Goal: Navigation & Orientation: Find specific page/section

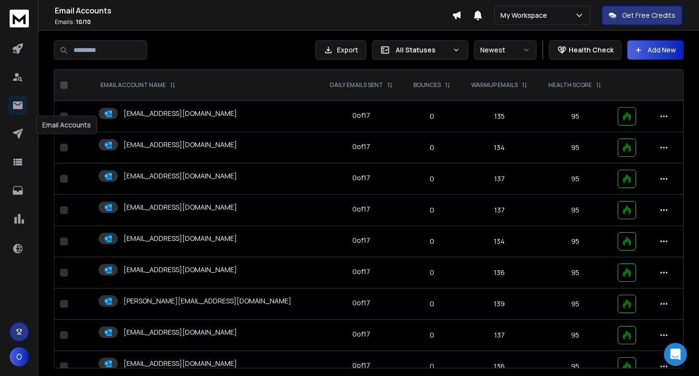
click at [18, 115] on link at bounding box center [17, 105] width 19 height 19
click at [24, 196] on icon at bounding box center [18, 191] width 12 height 12
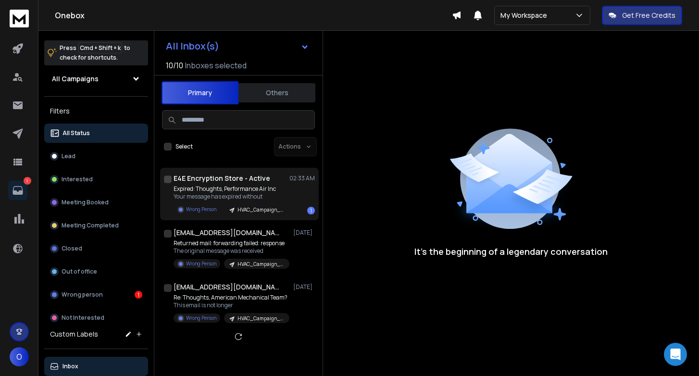
scroll to position [12, 0]
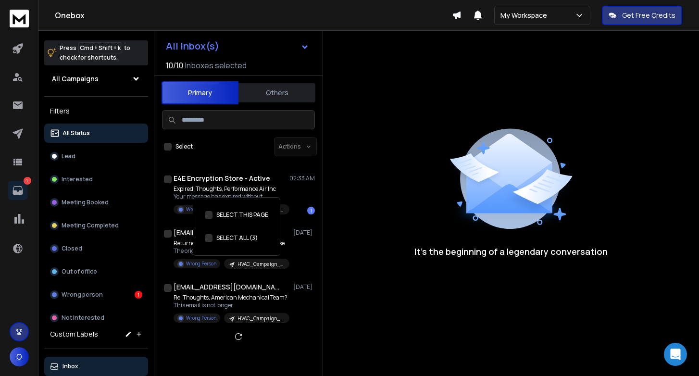
click at [172, 150] on button "SELECT THIS PAGE" at bounding box center [168, 147] width 8 height 8
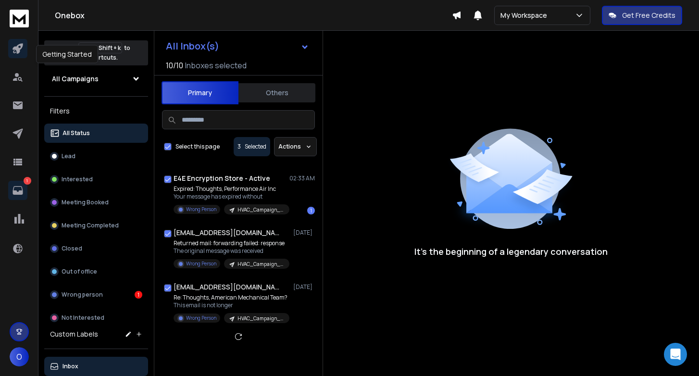
click at [19, 54] on icon at bounding box center [17, 48] width 11 height 11
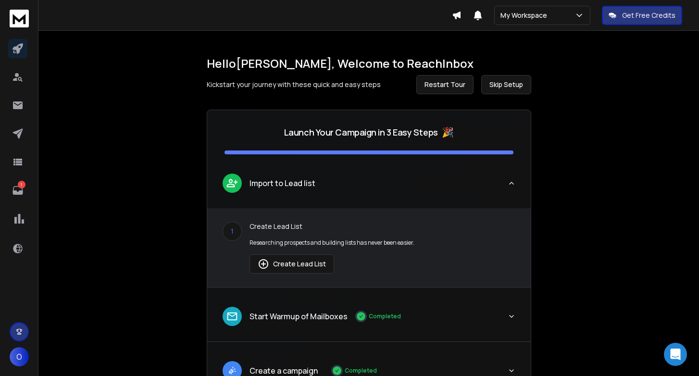
click at [19, 90] on div at bounding box center [19, 78] width 22 height 23
click at [21, 111] on icon at bounding box center [18, 105] width 12 height 12
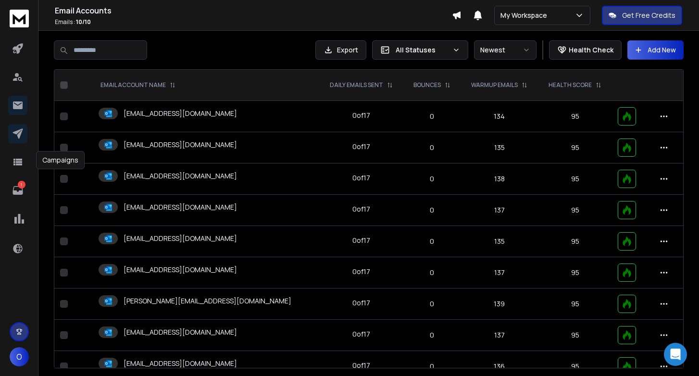
click at [21, 139] on icon at bounding box center [18, 134] width 12 height 12
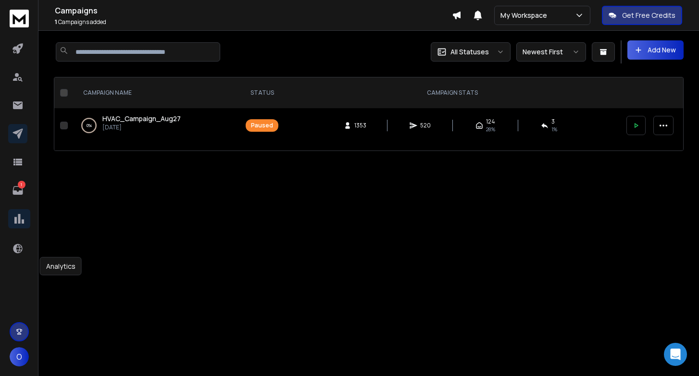
click at [26, 226] on icon at bounding box center [19, 218] width 14 height 14
